Goal: Task Accomplishment & Management: Complete application form

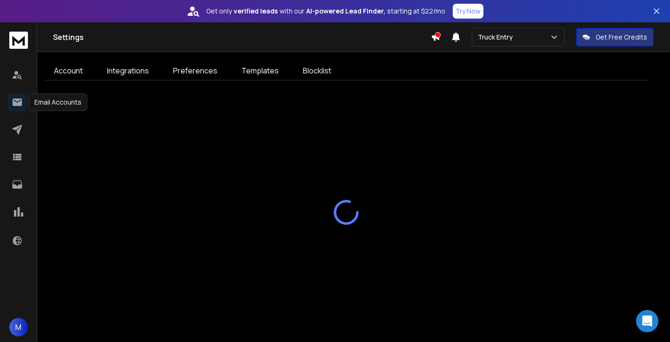
click at [20, 102] on icon at bounding box center [17, 102] width 9 height 7
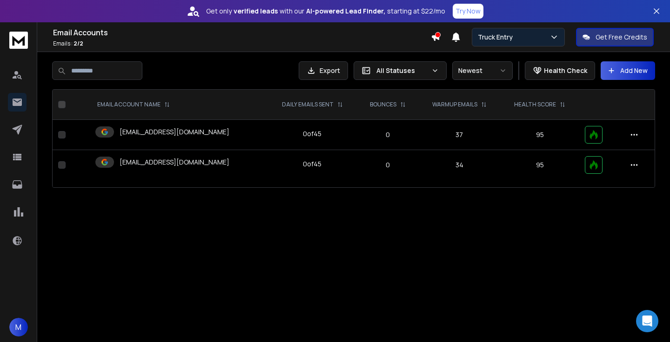
click at [529, 36] on div "Truck Entry" at bounding box center [518, 37] width 81 height 9
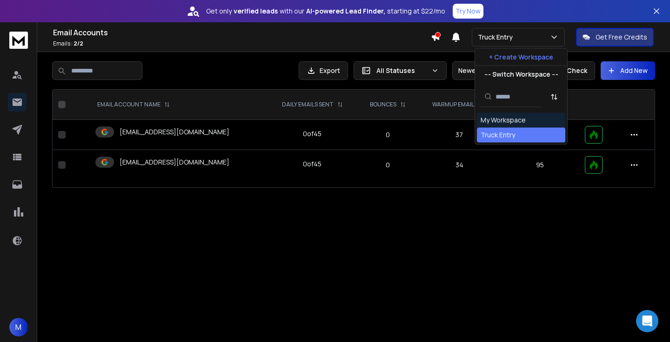
click at [515, 116] on div "My Workspace" at bounding box center [503, 120] width 45 height 9
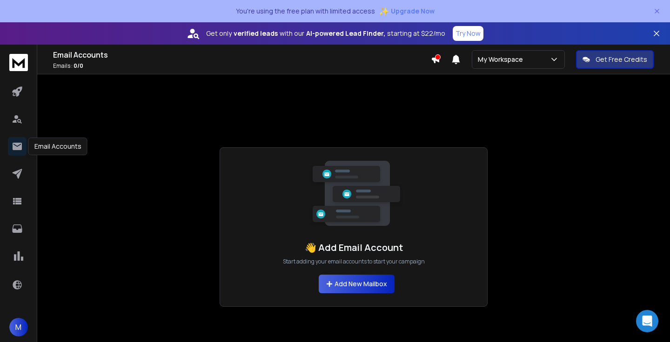
click at [19, 147] on icon at bounding box center [17, 146] width 9 height 7
click at [19, 120] on icon at bounding box center [17, 121] width 9 height 5
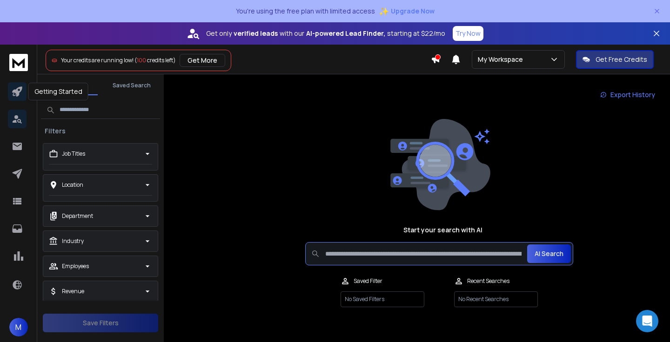
click at [16, 89] on icon at bounding box center [17, 92] width 10 height 10
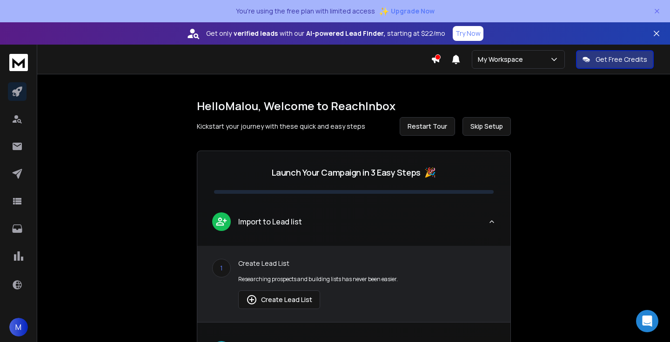
click at [18, 63] on img at bounding box center [18, 62] width 19 height 17
click at [18, 228] on icon at bounding box center [17, 228] width 11 height 11
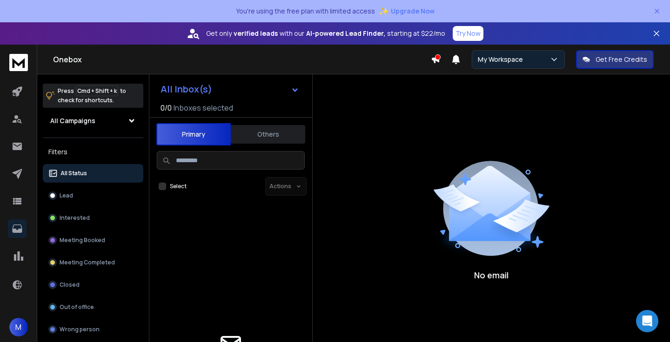
click at [551, 57] on div "My Workspace" at bounding box center [518, 59] width 81 height 9
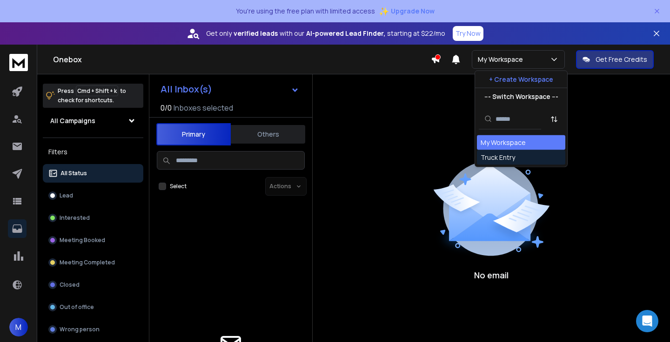
click at [526, 157] on div "Truck Entry" at bounding box center [521, 157] width 88 height 15
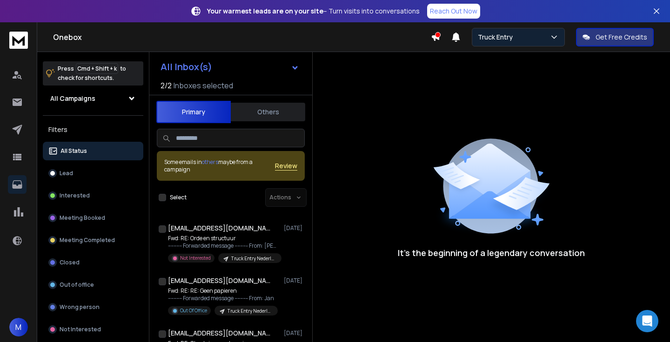
click at [539, 41] on div "Truck Entry" at bounding box center [518, 37] width 81 height 9
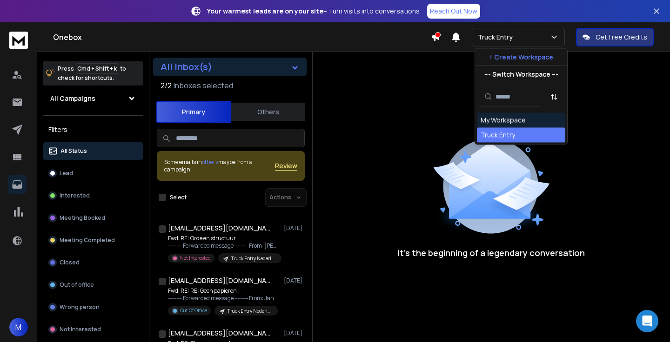
click at [213, 68] on button "All Inbox(s)" at bounding box center [230, 67] width 154 height 19
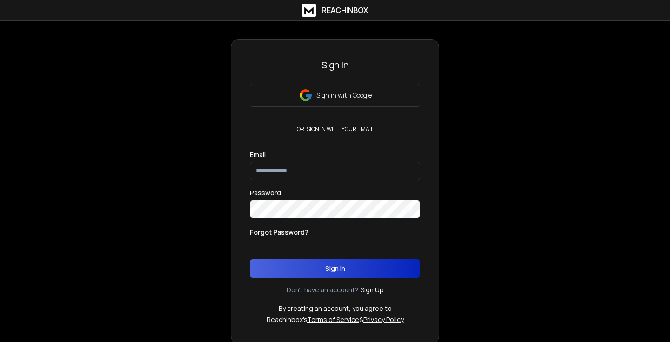
type input "**********"
click at [307, 263] on button "Sign In" at bounding box center [335, 269] width 170 height 19
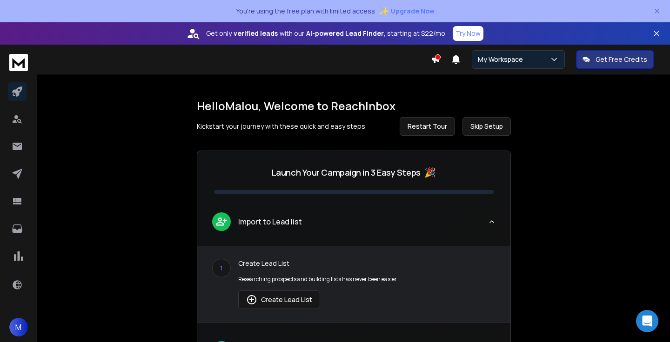
click at [528, 65] on button "My Workspace" at bounding box center [518, 59] width 93 height 19
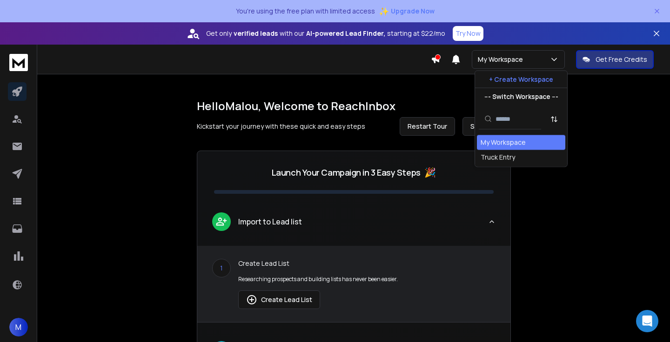
click at [121, 240] on div "Hello Malou , Welcome to ReachInbox Kickstart your journey with these quick and…" at bounding box center [353, 263] width 603 height 359
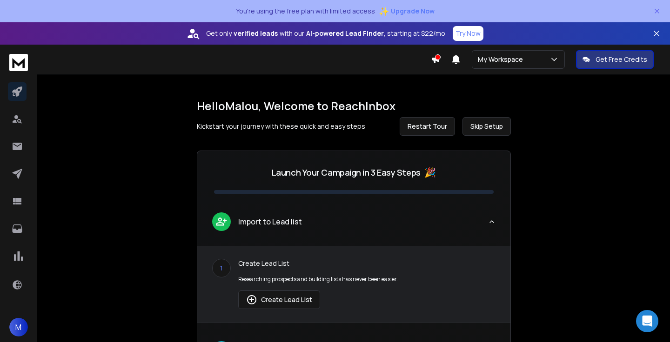
click at [17, 67] on img at bounding box center [18, 62] width 19 height 17
click at [19, 149] on icon at bounding box center [17, 146] width 9 height 7
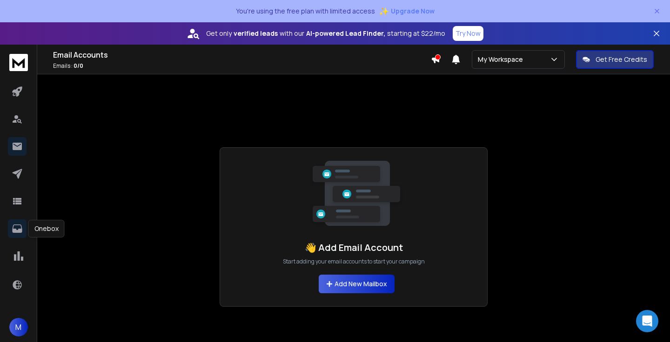
click at [14, 234] on link at bounding box center [17, 229] width 19 height 19
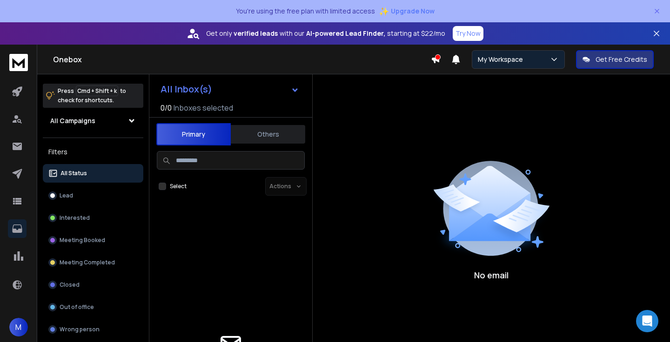
click at [510, 63] on p "My Workspace" at bounding box center [502, 59] width 49 height 9
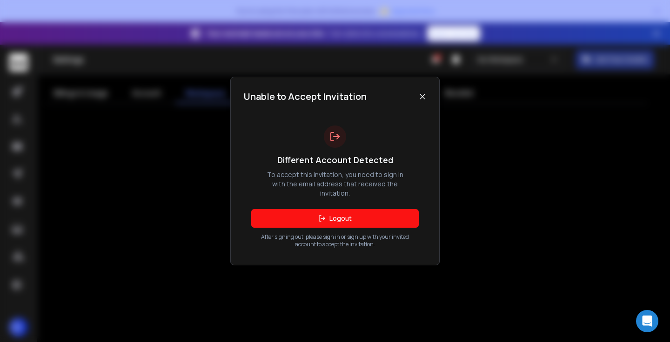
click at [422, 93] on icon at bounding box center [422, 96] width 7 height 7
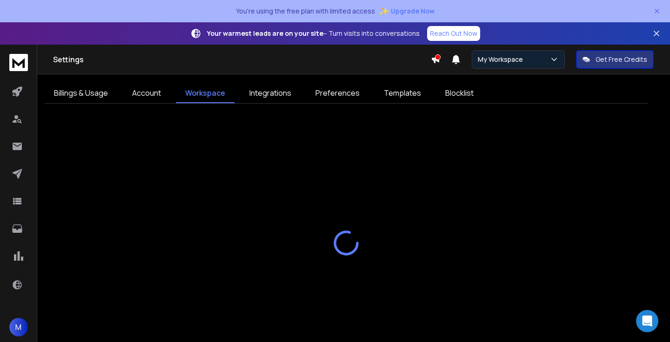
click at [507, 65] on button "My Workspace" at bounding box center [518, 59] width 93 height 19
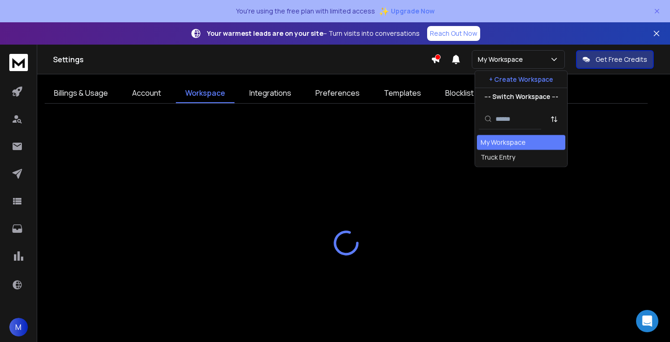
click at [657, 37] on icon at bounding box center [656, 33] width 8 height 8
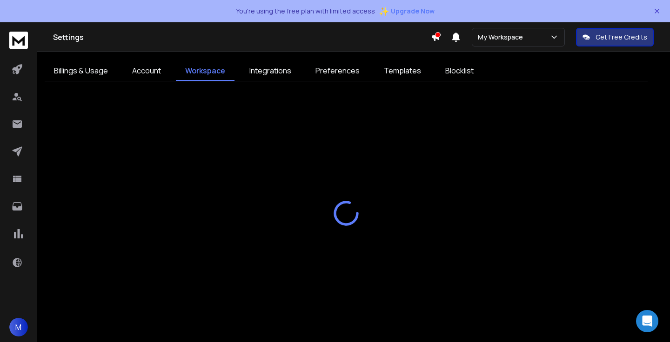
click at [660, 7] on icon "Close notification" at bounding box center [656, 10] width 7 height 7
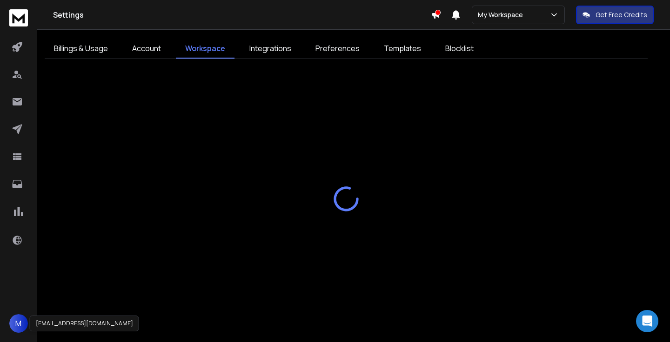
click at [16, 327] on span "M" at bounding box center [18, 324] width 19 height 19
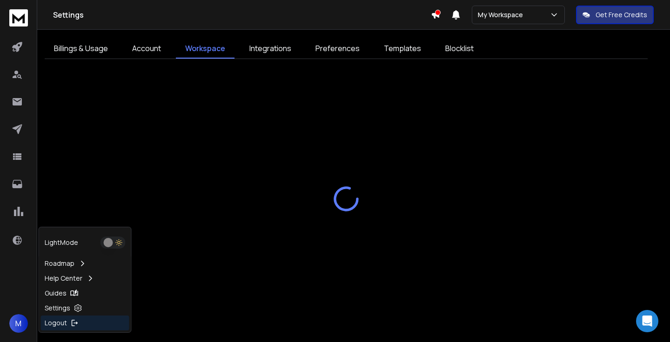
click at [49, 326] on p "Logout" at bounding box center [56, 323] width 22 height 9
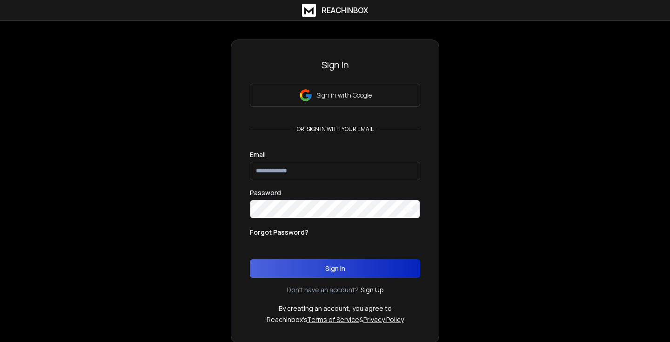
type input "**********"
click at [298, 275] on button "Sign In" at bounding box center [335, 269] width 170 height 19
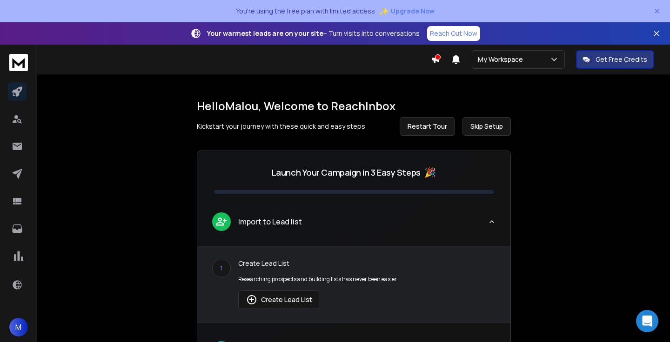
click at [131, 273] on div "Hello [PERSON_NAME] , Welcome to ReachInbox Kickstart your journey with these q…" at bounding box center [353, 263] width 603 height 359
click at [542, 66] on button "My Workspace" at bounding box center [518, 59] width 93 height 19
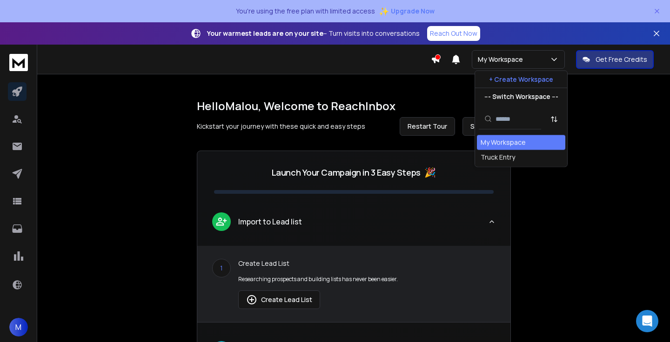
click at [587, 114] on div "Hello [PERSON_NAME] , Welcome to ReachInbox Kickstart your journey with these q…" at bounding box center [353, 263] width 603 height 359
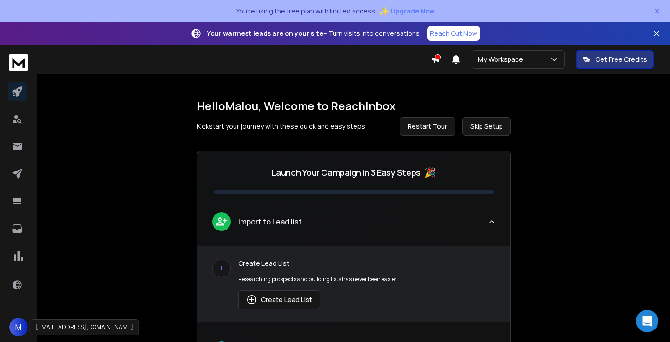
click at [26, 328] on span "M" at bounding box center [18, 327] width 19 height 19
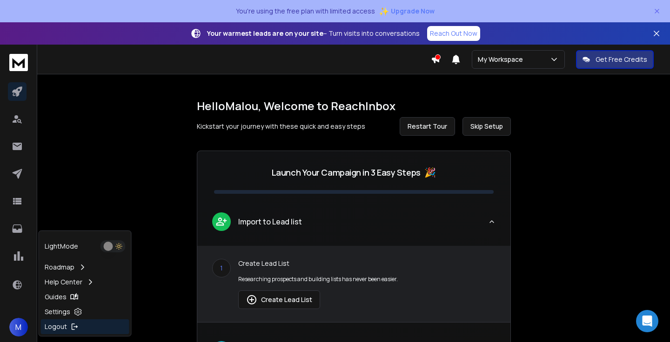
click at [59, 329] on p "Logout" at bounding box center [56, 326] width 22 height 9
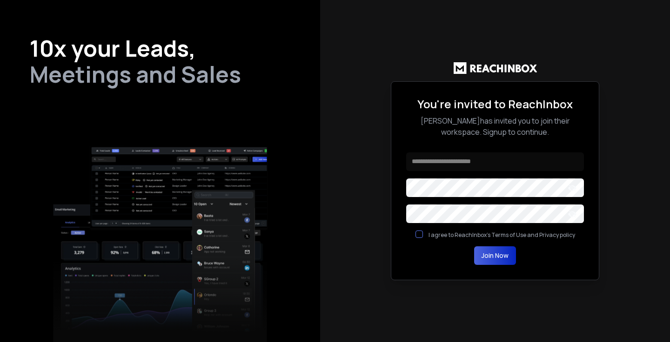
click at [615, 261] on div "**********" at bounding box center [495, 171] width 350 height 342
click at [416, 234] on form "**********" at bounding box center [495, 209] width 178 height 113
click at [422, 235] on button "I agree to ReachInbox's Terms of Use and Privacy policy" at bounding box center [418, 234] width 7 height 7
click at [483, 257] on button "Join Now" at bounding box center [495, 256] width 42 height 19
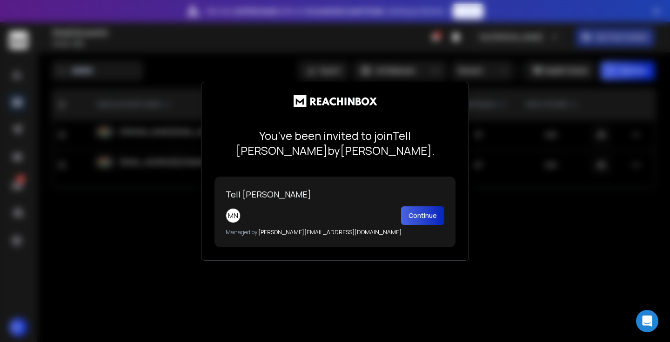
click at [414, 221] on button "Continue" at bounding box center [422, 216] width 43 height 19
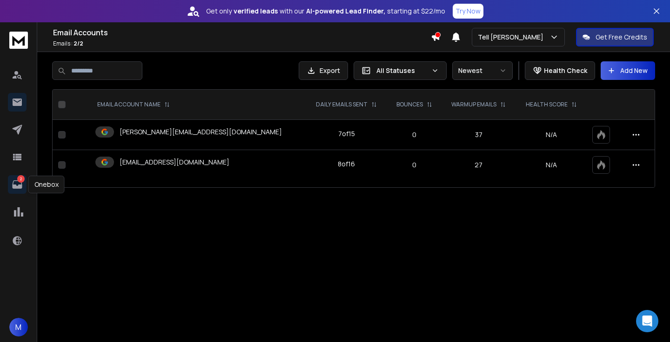
click at [21, 179] on p "2" at bounding box center [20, 178] width 7 height 7
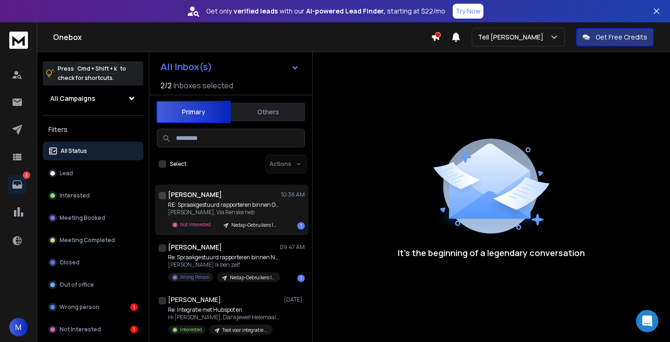
click at [228, 202] on p "RE: Spraakgestuurd rapporteren binnen Ons®" at bounding box center [224, 204] width 112 height 7
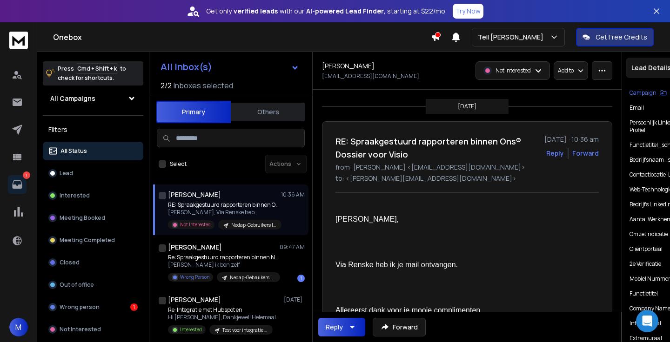
click at [467, 241] on p at bounding box center [463, 242] width 256 height 12
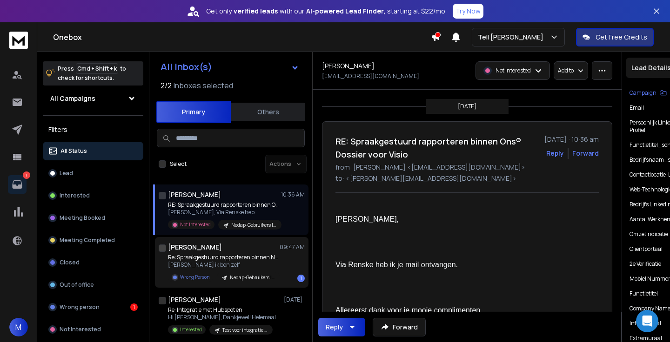
click at [212, 247] on h1 "[PERSON_NAME]" at bounding box center [195, 247] width 54 height 9
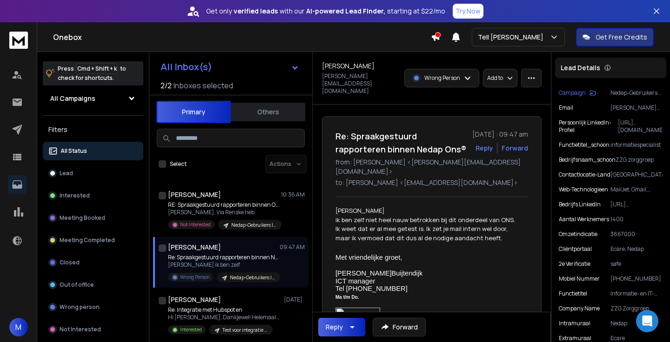
scroll to position [24, 0]
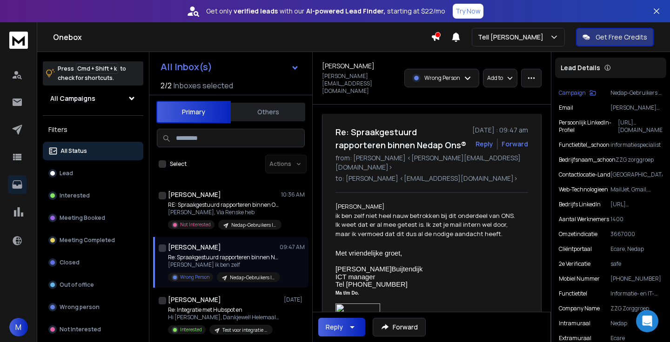
click at [309, 181] on div "Select Actions [PERSON_NAME] 10:36 AM RE: Spraakgestuurd rapporteren binnen Ons…" at bounding box center [230, 280] width 163 height 311
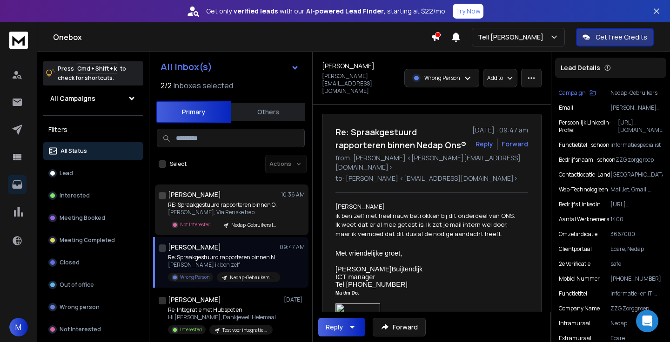
click at [236, 198] on div "[PERSON_NAME] 10:36 AM" at bounding box center [236, 194] width 137 height 9
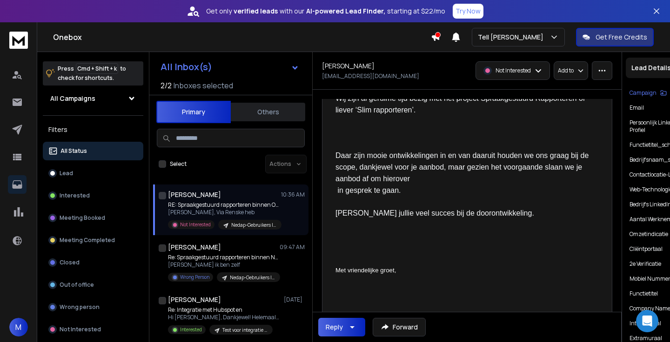
scroll to position [0, 0]
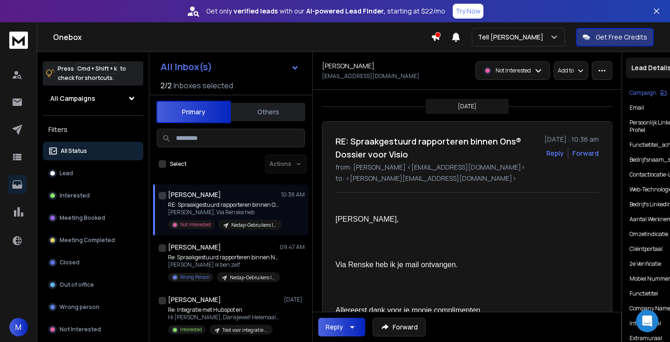
click at [225, 201] on p "RE: Spraakgestuurd rapporteren binnen Ons®" at bounding box center [224, 204] width 112 height 7
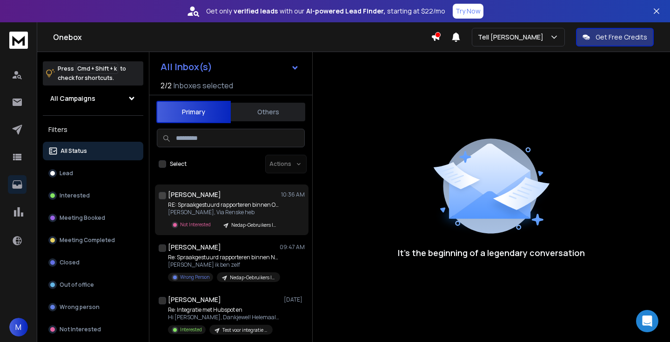
click at [231, 217] on div "RE: Spraakgestuurd rapporteren binnen Ons® Dag Daan, Via Renske heb Not Interes…" at bounding box center [225, 215] width 114 height 28
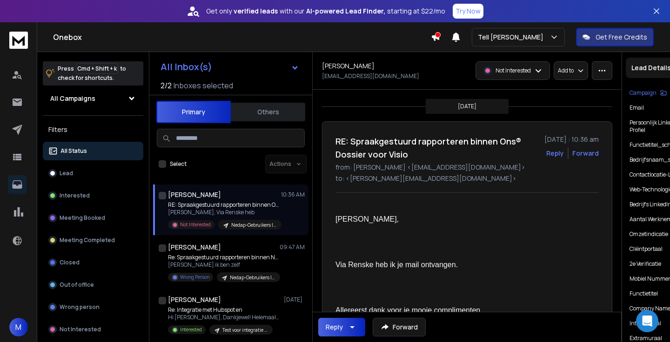
click at [611, 76] on button "button" at bounding box center [602, 70] width 20 height 19
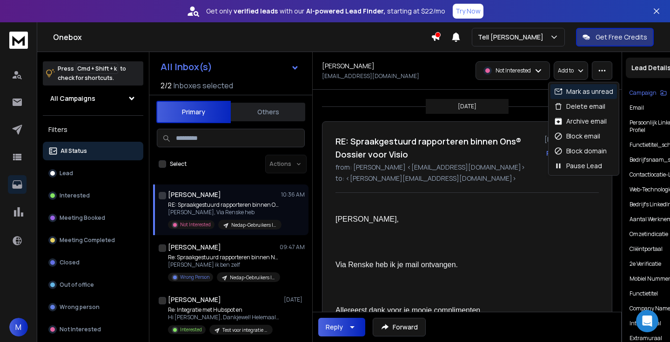
click at [569, 92] on div "Mark as unread" at bounding box center [583, 91] width 59 height 9
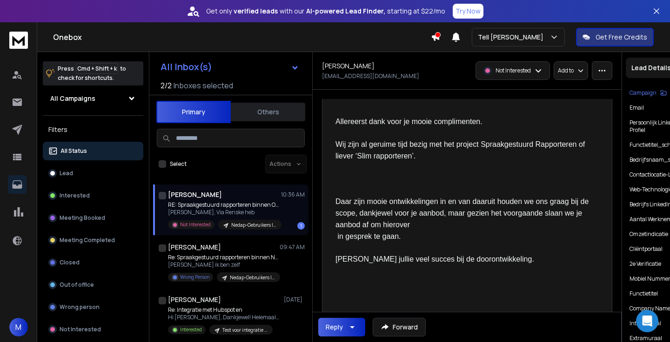
scroll to position [190, 0]
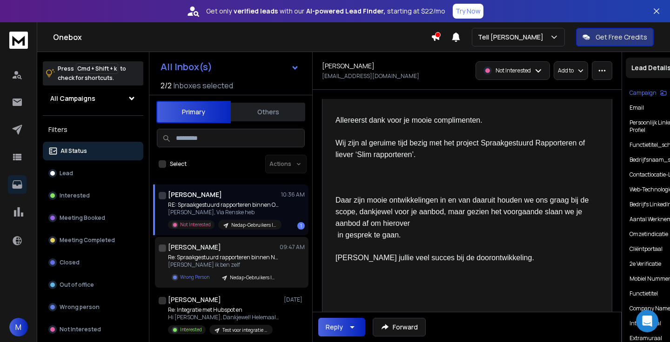
click at [234, 263] on p "[PERSON_NAME] ik ben zelf" at bounding box center [224, 264] width 112 height 7
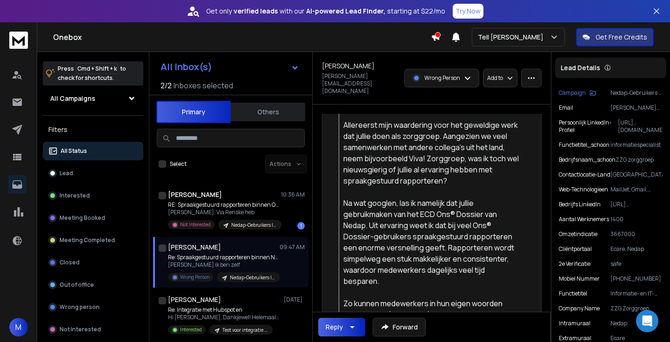
scroll to position [375, 0]
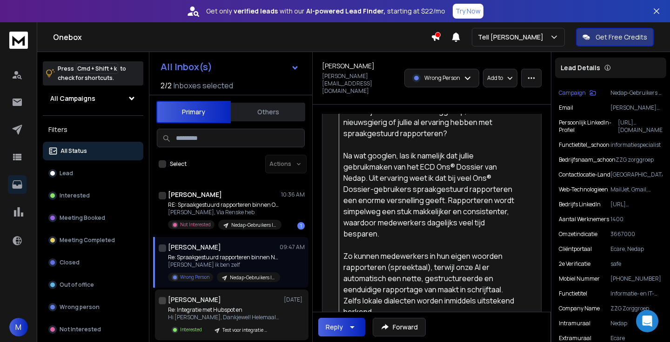
click at [221, 312] on p "Re: Integratie met Hubspot en" at bounding box center [224, 310] width 112 height 7
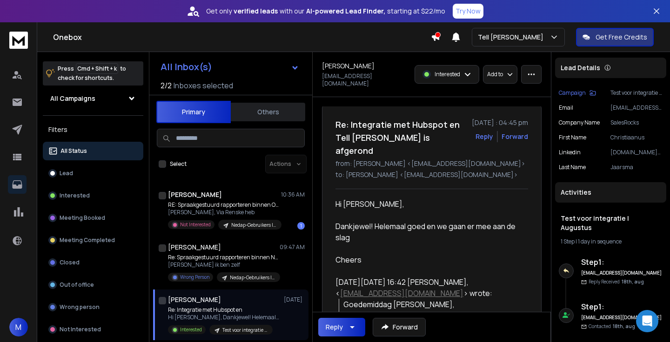
scroll to position [36, 0]
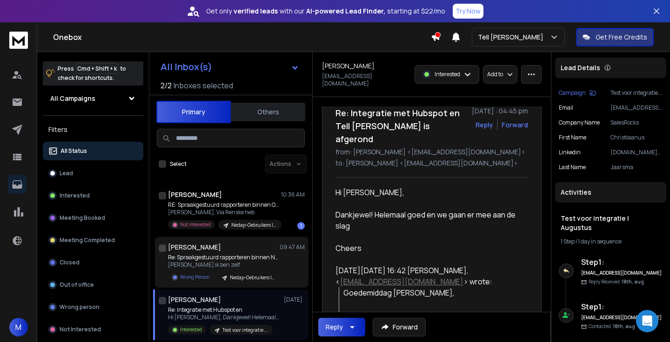
click at [206, 271] on div "Re: Spraakgestuurd rapporteren binnen Nedap Dag Daan ik ben zelf Wrong Person N…" at bounding box center [224, 268] width 112 height 28
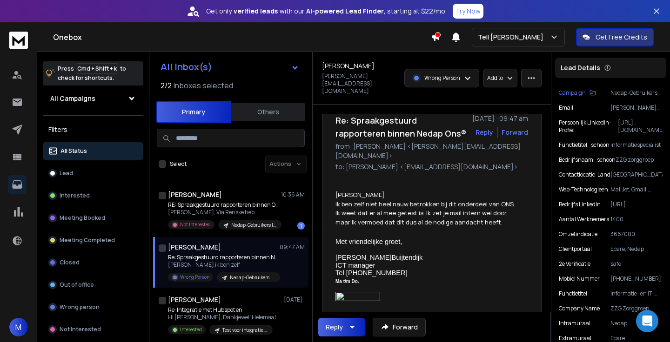
click at [458, 254] on p "[PERSON_NAME]" at bounding box center [427, 258] width 185 height 8
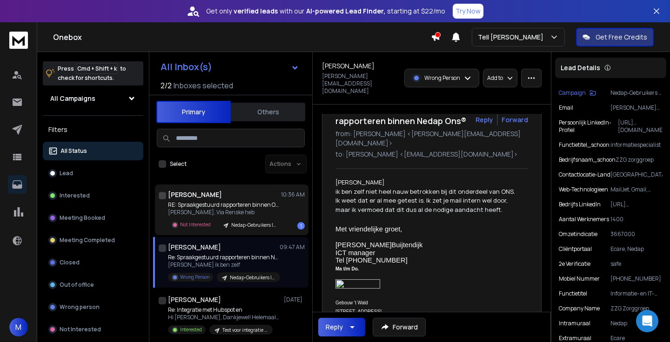
click at [193, 206] on p "RE: Spraakgestuurd rapporteren binnen Ons®" at bounding box center [224, 204] width 112 height 7
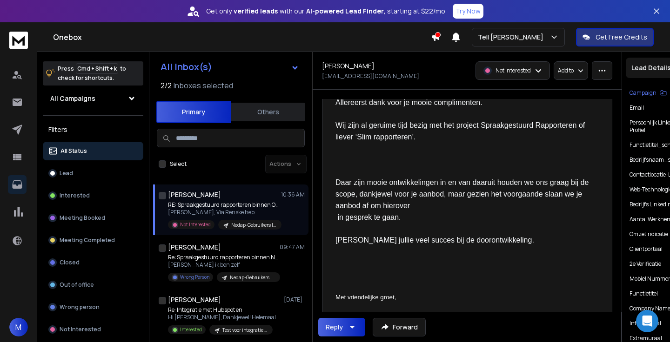
scroll to position [208, 0]
click at [194, 203] on p "RE: Spraakgestuurd rapporteren binnen Ons®" at bounding box center [224, 204] width 112 height 7
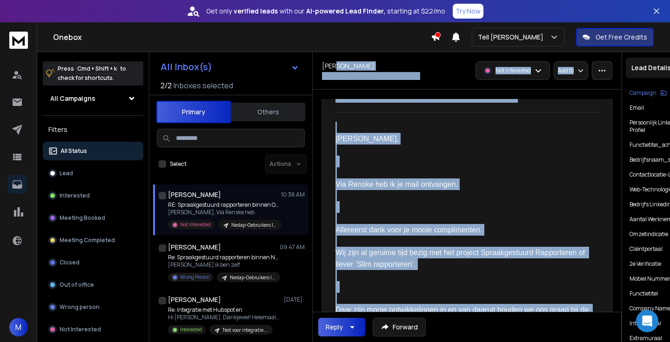
scroll to position [0, 0]
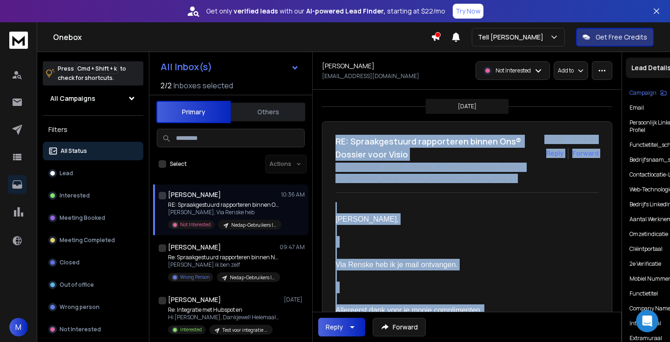
drag, startPoint x: 477, startPoint y: 219, endPoint x: 324, endPoint y: 147, distance: 169.0
copy div "RE: Spraakgestuurd rapporteren binnen Ons® Dossier voor Visio [DATE] : 10:36 am…"
click at [429, 282] on p at bounding box center [463, 288] width 256 height 12
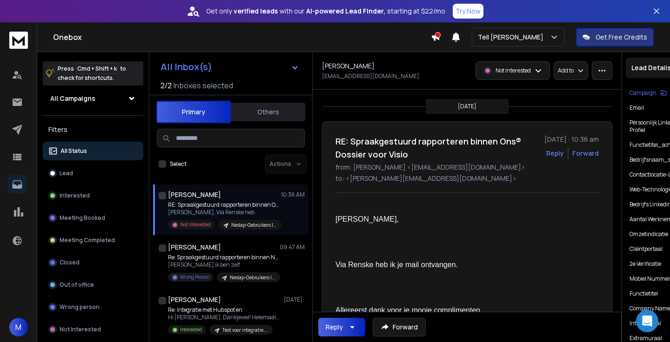
click at [558, 260] on p "Via Renske heb ik je mail ontvangen." at bounding box center [463, 265] width 256 height 12
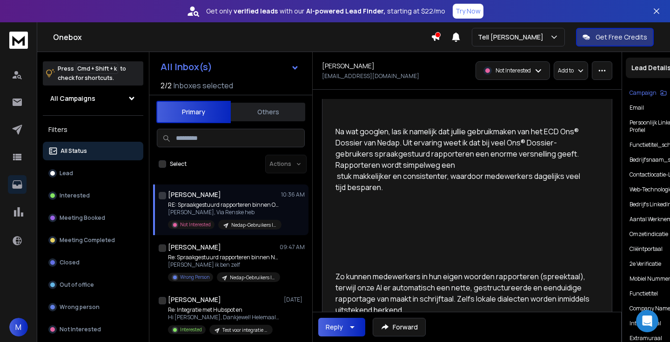
scroll to position [760, 0]
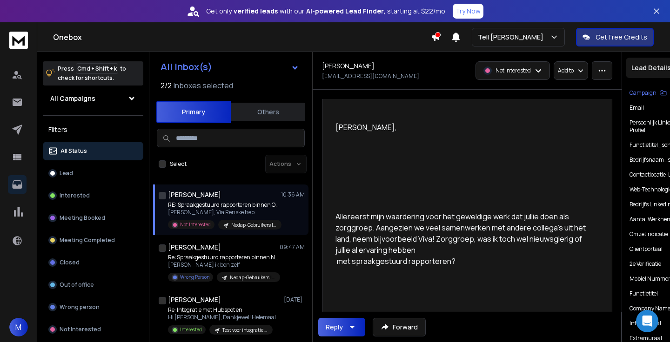
click at [510, 233] on p "Allereerst mijn waardering voor het geweldige werk dat jullie doen als zorggroe…" at bounding box center [463, 239] width 256 height 56
click at [453, 232] on p "Allereerst mijn waardering voor het geweldige werk dat jullie doen als zorggroe…" at bounding box center [463, 239] width 256 height 56
click at [462, 240] on p "Allereerst mijn waardering voor het geweldige werk dat jullie doen als zorggroe…" at bounding box center [463, 239] width 256 height 56
click at [465, 245] on p "Allereerst mijn waardering voor het geweldige werk dat jullie doen als zorggroe…" at bounding box center [463, 239] width 256 height 56
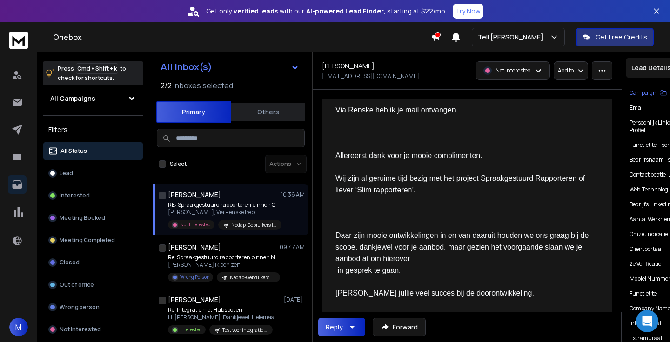
scroll to position [0, 0]
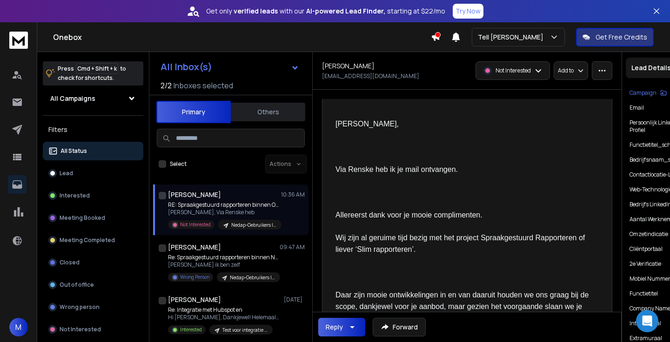
click at [468, 245] on p "Wij zijn al geruime tijd bezig met het project Spraakgestuurd Rapporteren of li…" at bounding box center [463, 243] width 256 height 23
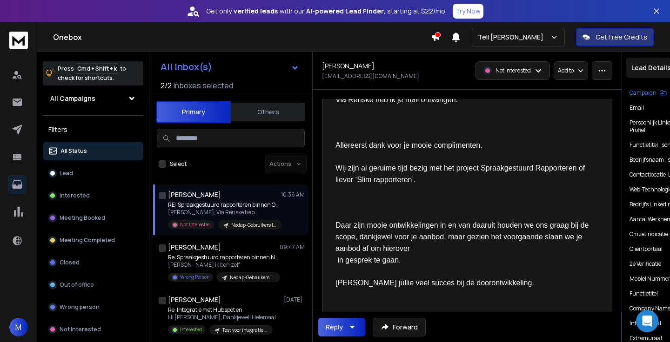
scroll to position [168, 0]
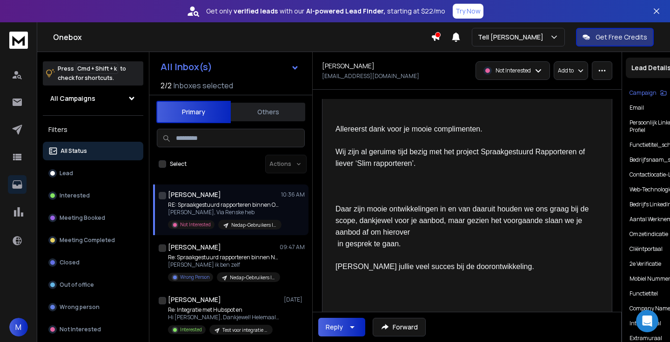
scroll to position [182, 0]
